Goal: Task Accomplishment & Management: Manage account settings

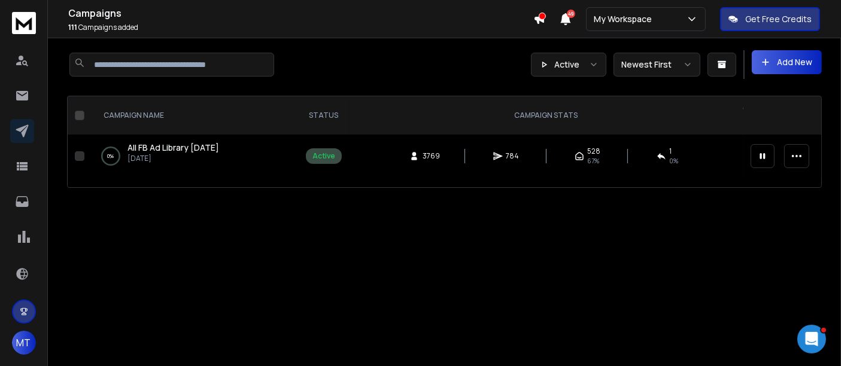
click at [330, 67] on div at bounding box center [256, 64] width 378 height 29
click at [214, 67] on input at bounding box center [171, 65] width 205 height 24
click at [326, 66] on div at bounding box center [256, 64] width 378 height 29
click at [452, 23] on p "111 Campaigns added" at bounding box center [300, 28] width 465 height 10
click at [570, 19] on icon at bounding box center [565, 19] width 11 height 12
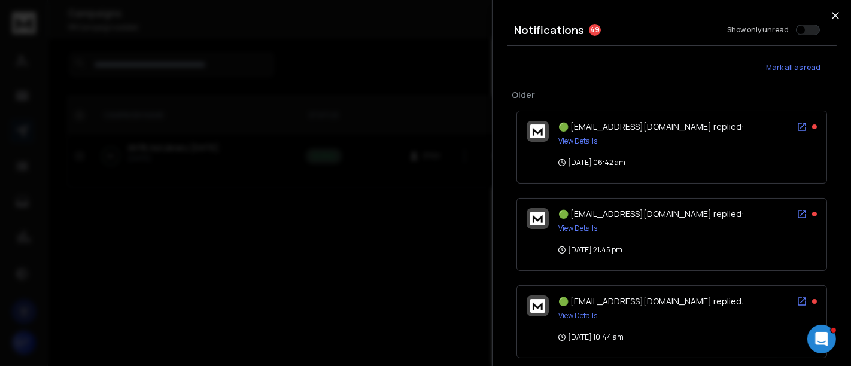
click at [834, 12] on icon "button" at bounding box center [835, 16] width 12 height 12
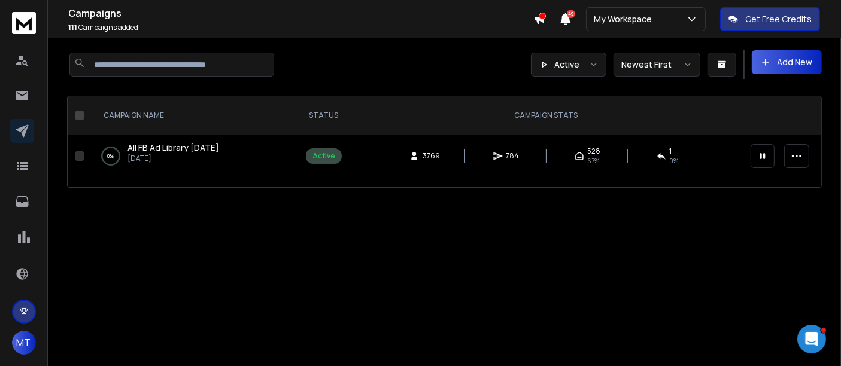
click at [343, 56] on div at bounding box center [256, 64] width 378 height 29
click at [24, 133] on icon at bounding box center [22, 130] width 13 height 13
click at [319, 64] on div at bounding box center [256, 64] width 378 height 29
click at [203, 146] on span "All FB Ad Library [DATE]" at bounding box center [173, 147] width 92 height 11
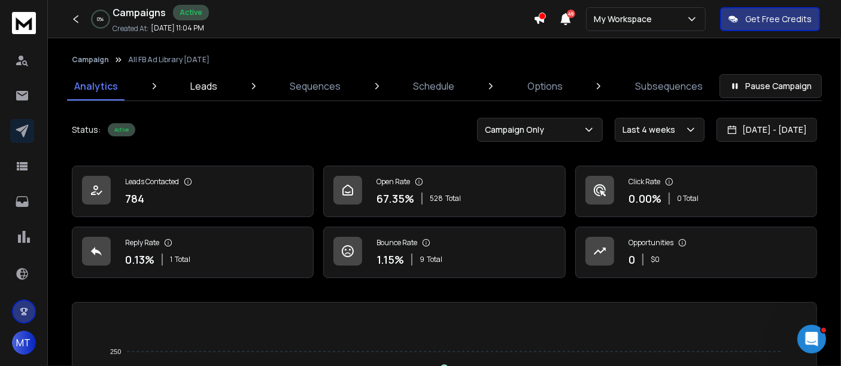
click at [206, 84] on p "Leads" at bounding box center [203, 86] width 27 height 14
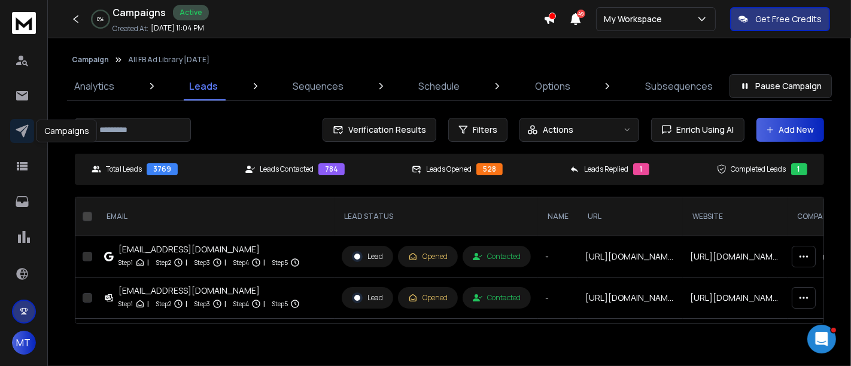
click at [19, 133] on icon at bounding box center [22, 131] width 14 height 14
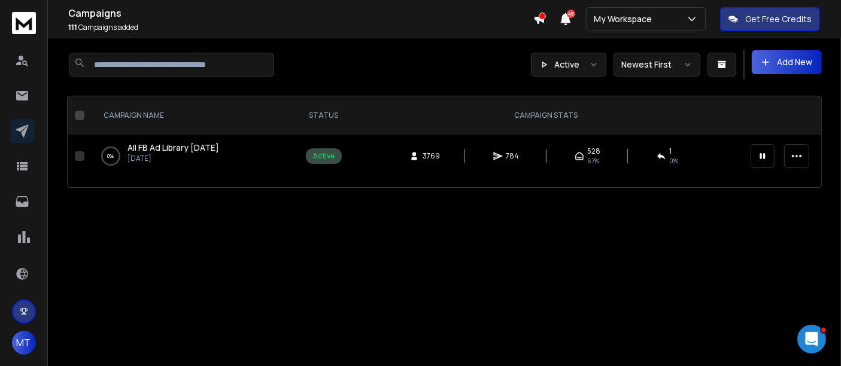
click at [334, 62] on div at bounding box center [256, 64] width 378 height 29
